Goal: Task Accomplishment & Management: Manage account settings

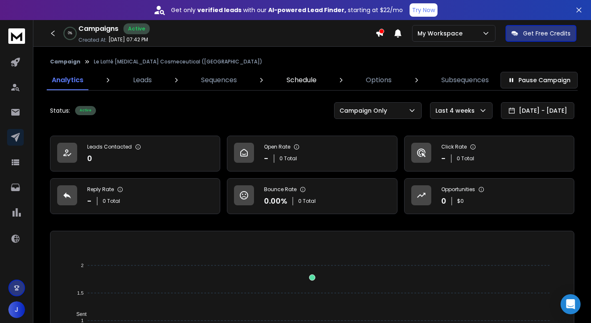
click at [303, 85] on link "Schedule" at bounding box center [301, 80] width 40 height 20
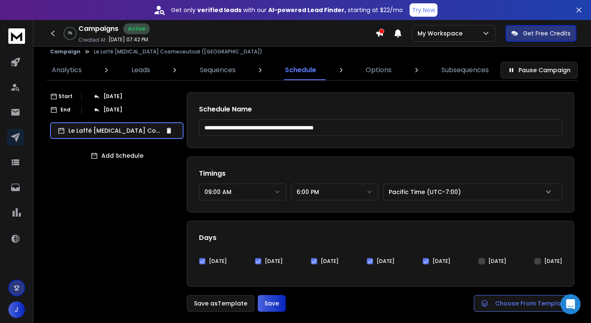
scroll to position [10, 0]
click at [380, 72] on p "Options" at bounding box center [379, 70] width 26 height 10
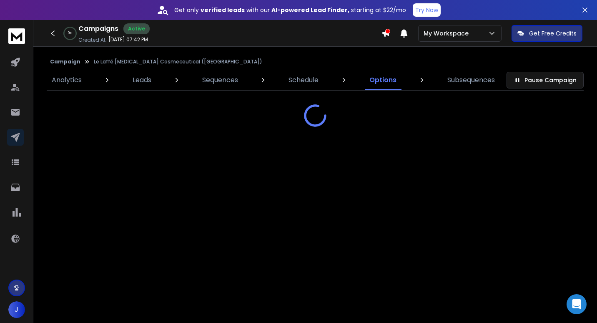
select select "*********"
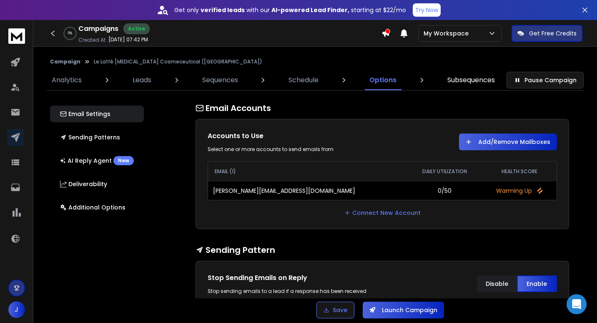
click at [455, 82] on p "Subsequences" at bounding box center [471, 80] width 48 height 10
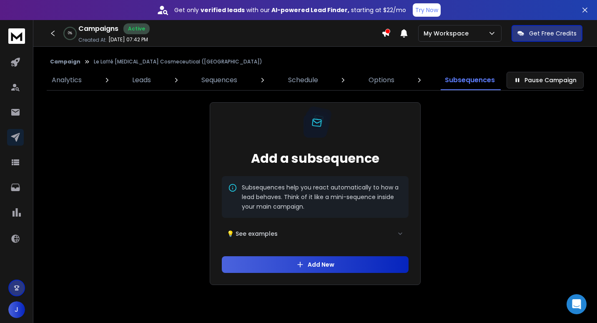
click at [482, 166] on div "Add a subsequence Subsequences help you react automatically to how a lead behav…" at bounding box center [315, 193] width 530 height 183
click at [303, 196] on p "Subsequences help you react automatically to how a lead behaves. Think of it li…" at bounding box center [322, 197] width 160 height 28
drag, startPoint x: 303, startPoint y: 196, endPoint x: 377, endPoint y: 198, distance: 73.8
click at [377, 198] on p "Subsequences help you react automatically to how a lead behaves. Think of it li…" at bounding box center [322, 197] width 160 height 28
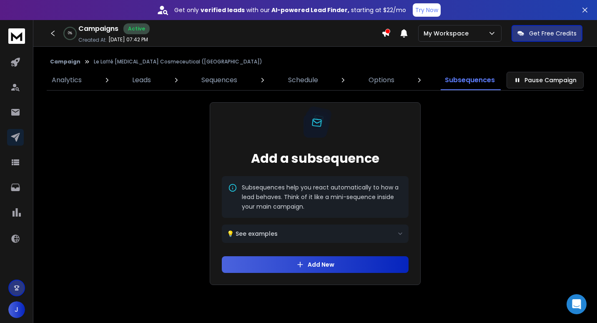
click at [270, 238] on span "💡 See examples" at bounding box center [252, 233] width 51 height 8
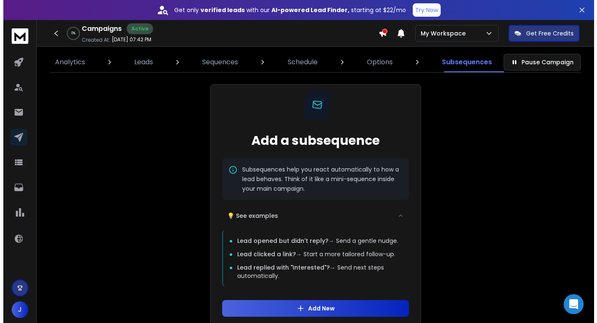
scroll to position [35, 0]
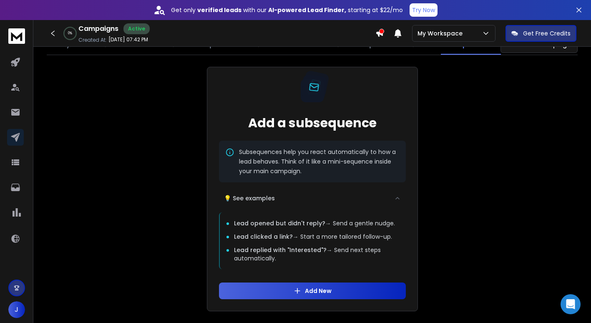
click at [457, 218] on div "Add a subsequence Subsequences help you react automatically to how a lead behav…" at bounding box center [312, 189] width 524 height 244
click at [305, 292] on button "Add New" at bounding box center [312, 290] width 187 height 17
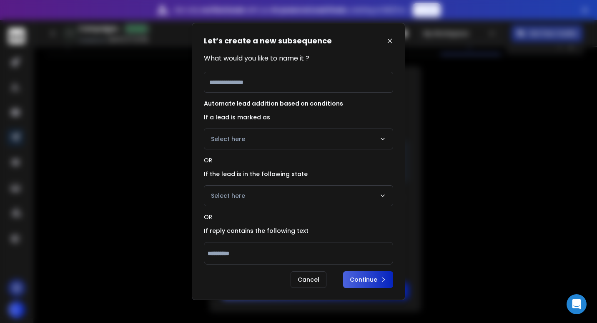
click at [278, 81] on input at bounding box center [298, 82] width 189 height 21
click at [111, 105] on div "Let’s create a new subsequence What would you like to name it ? Automate lead a…" at bounding box center [298, 162] width 597 height 294
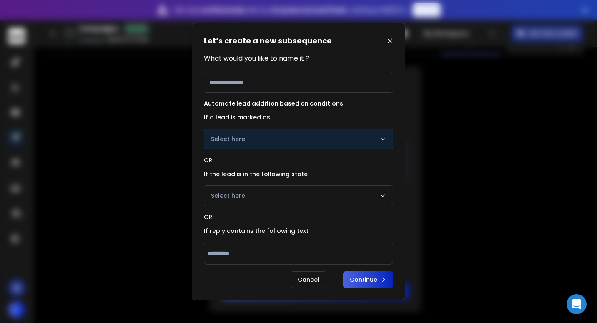
click at [271, 131] on button "Select here" at bounding box center [298, 138] width 189 height 21
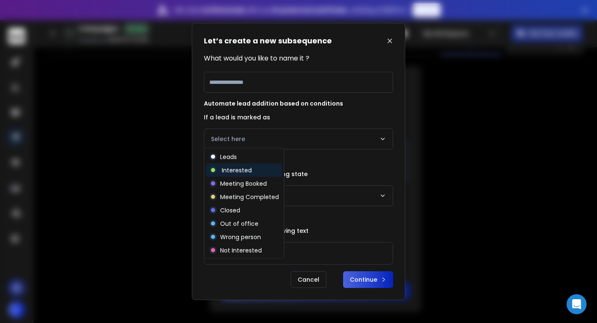
click at [263, 168] on div "Interested" at bounding box center [244, 169] width 76 height 13
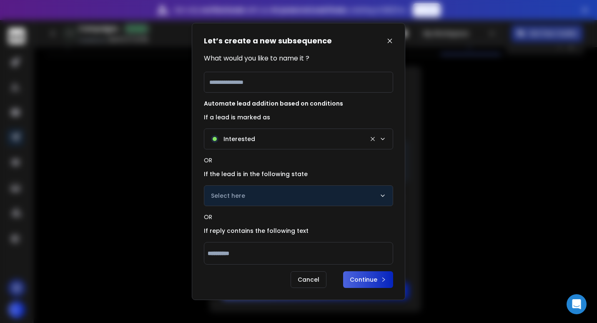
click at [259, 190] on button "Select here" at bounding box center [298, 195] width 189 height 21
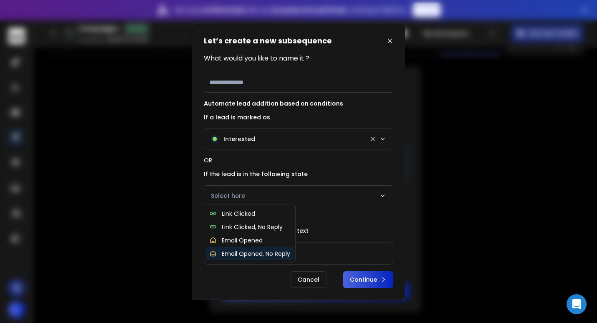
click at [261, 251] on div "Email Opened, No Reply" at bounding box center [249, 253] width 81 height 8
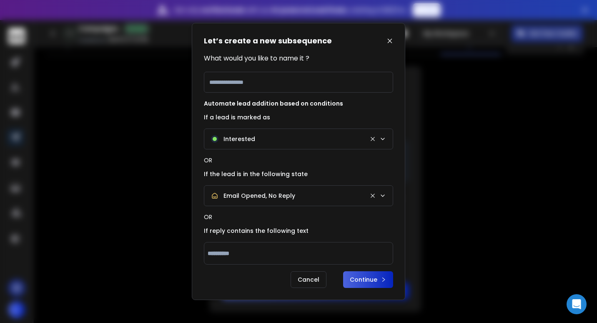
click at [284, 253] on input at bounding box center [299, 253] width 182 height 15
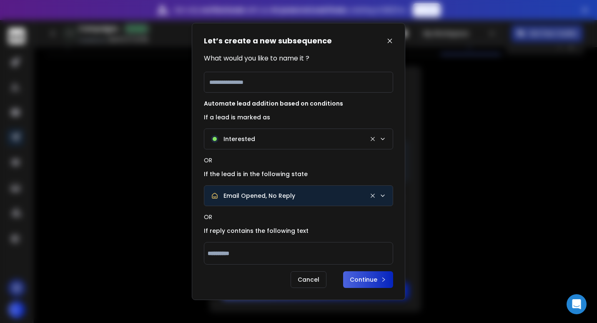
click at [243, 191] on div "Email Opened, No Reply" at bounding box center [253, 195] width 84 height 8
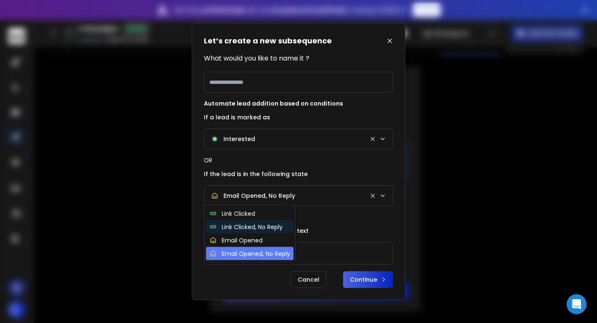
click at [250, 227] on div "Link Clicked, No Reply" at bounding box center [245, 227] width 73 height 8
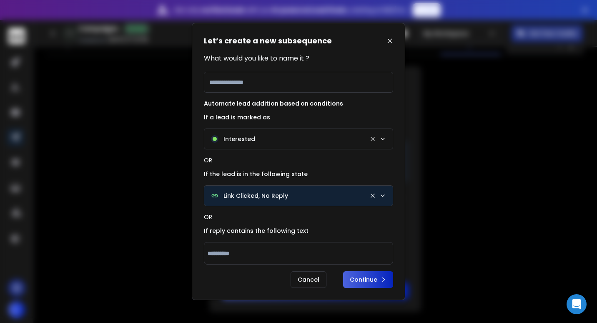
click at [246, 195] on div "Link Clicked, No Reply" at bounding box center [249, 195] width 77 height 8
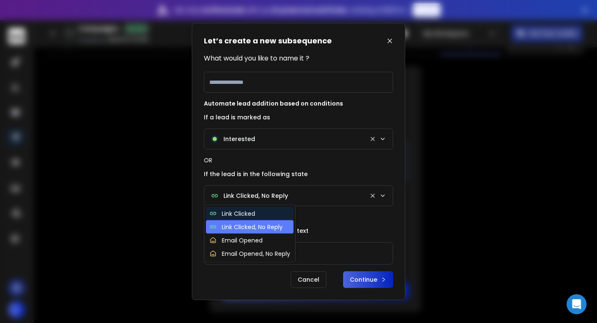
click at [244, 214] on div "Link Clicked" at bounding box center [232, 213] width 46 height 8
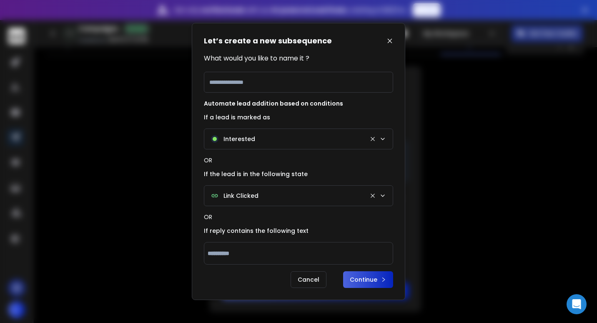
click at [241, 251] on input at bounding box center [299, 253] width 182 height 15
click at [232, 250] on input at bounding box center [299, 253] width 182 height 15
